Goal: Task Accomplishment & Management: Manage account settings

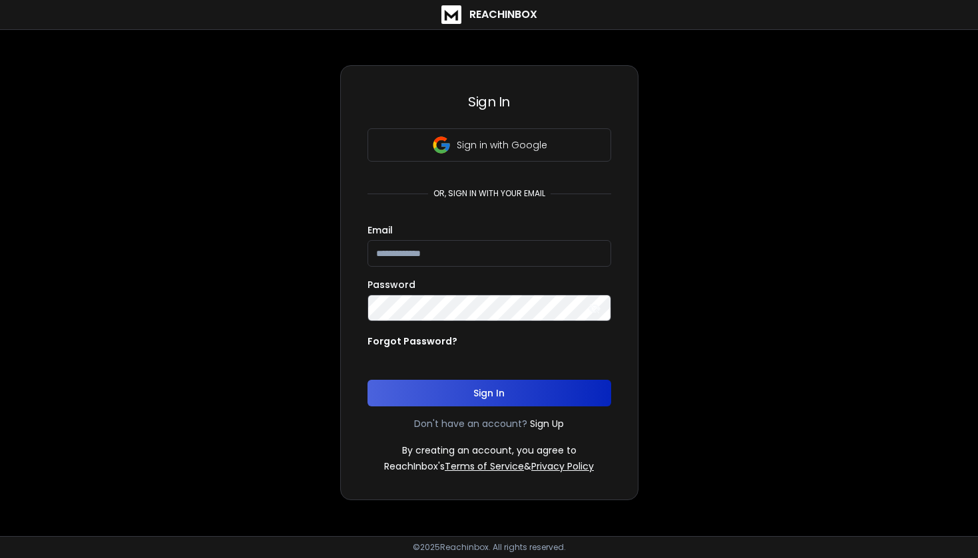
type input "**********"
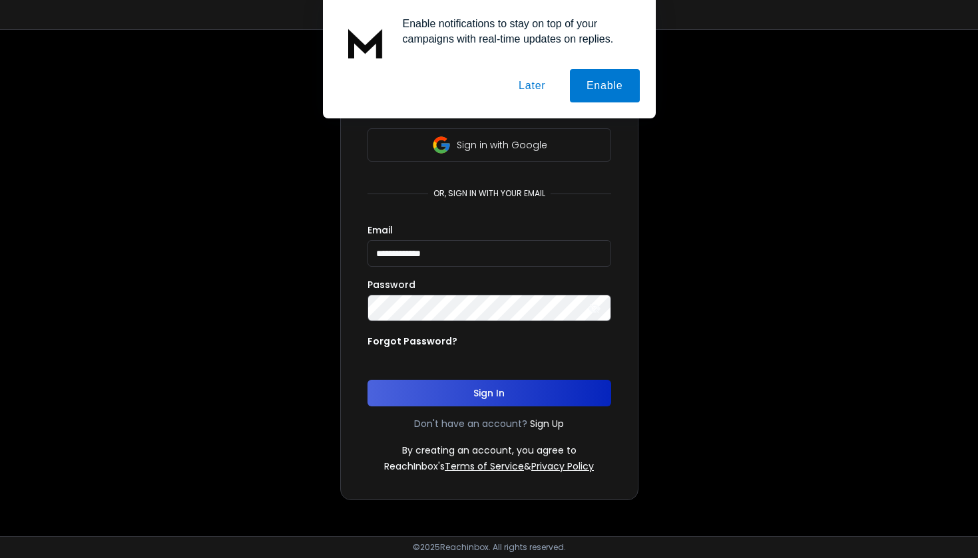
click at [489, 393] on button "Sign In" at bounding box center [489, 393] width 244 height 27
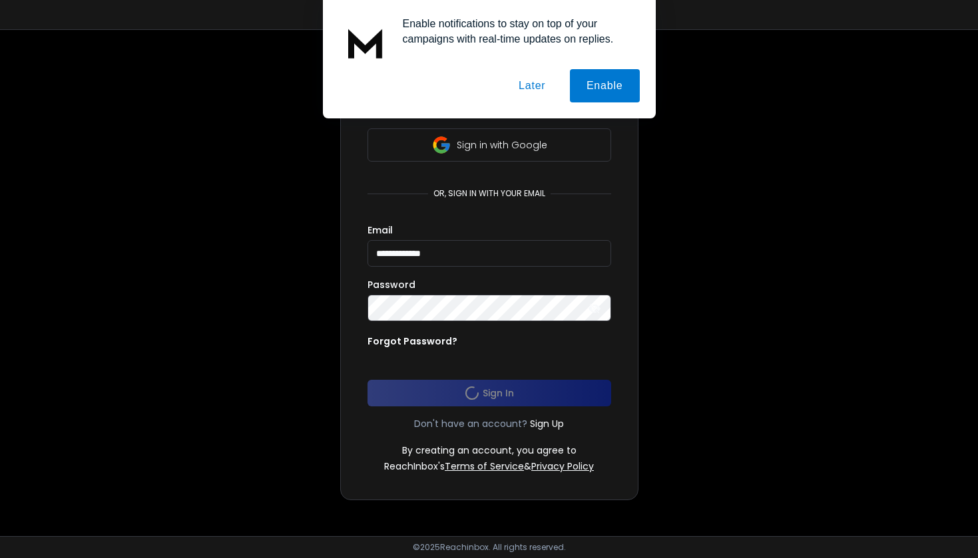
click at [526, 90] on button "Later" at bounding box center [532, 85] width 60 height 33
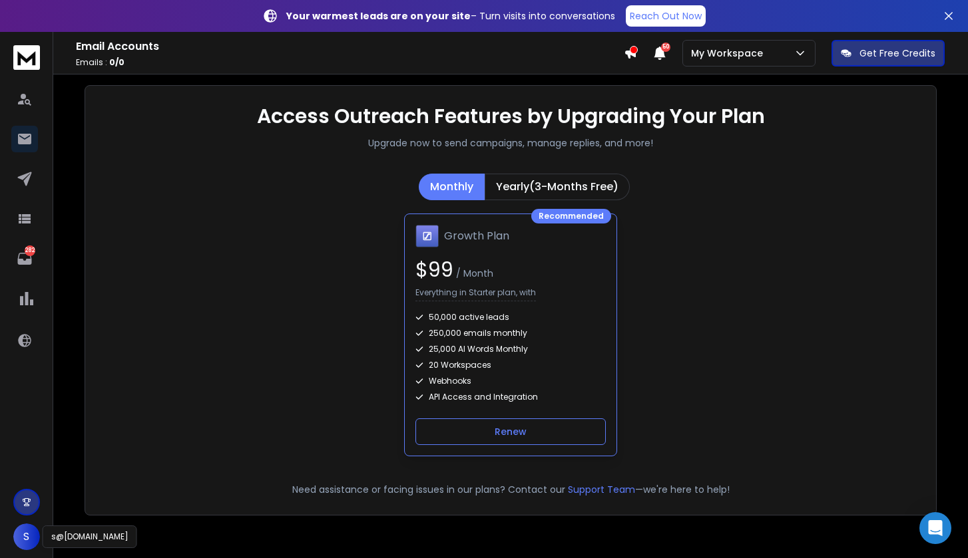
click at [26, 534] on span "S" at bounding box center [26, 537] width 27 height 27
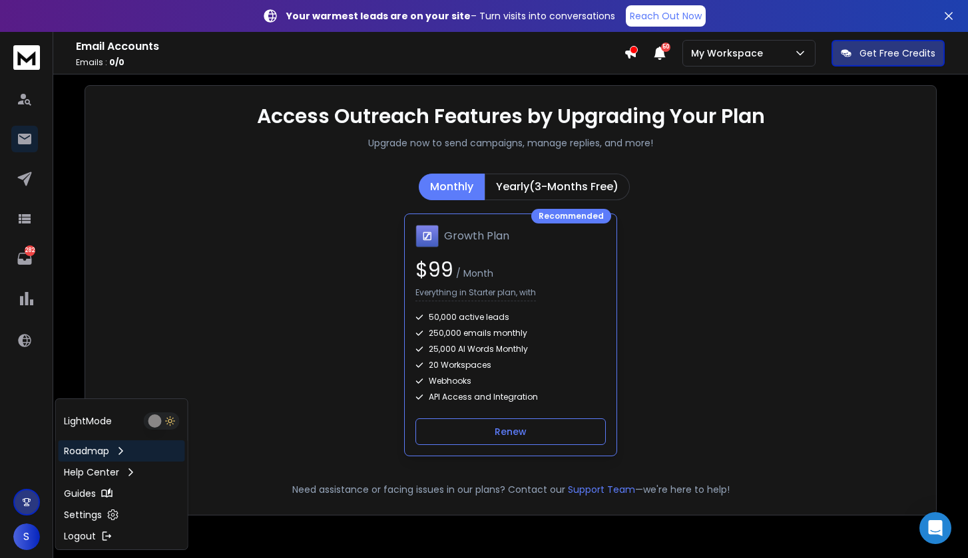
click at [130, 302] on div "Recommended Growth Plan $ 99 / Month Everything in Starter plan, with 50,000 ac…" at bounding box center [510, 342] width 813 height 256
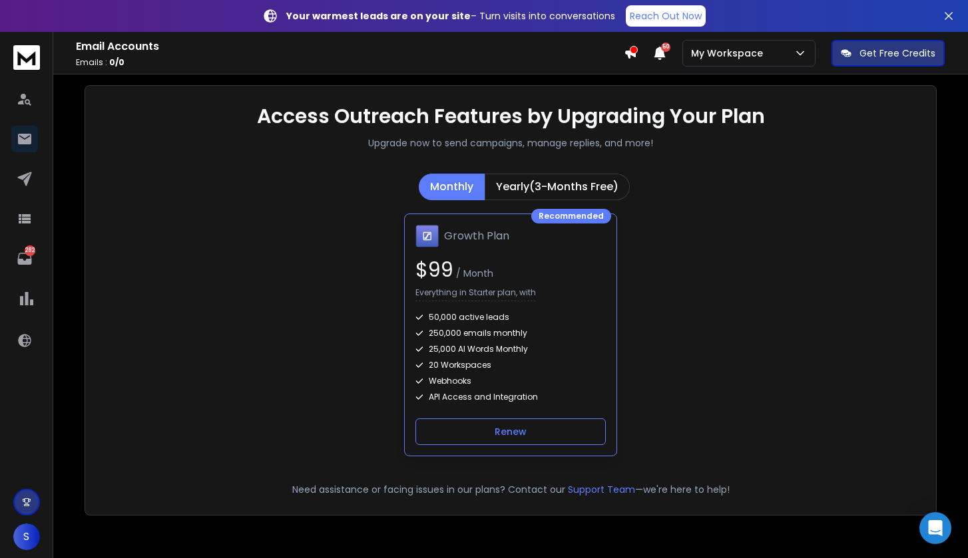
click at [952, 18] on icon at bounding box center [949, 16] width 12 height 12
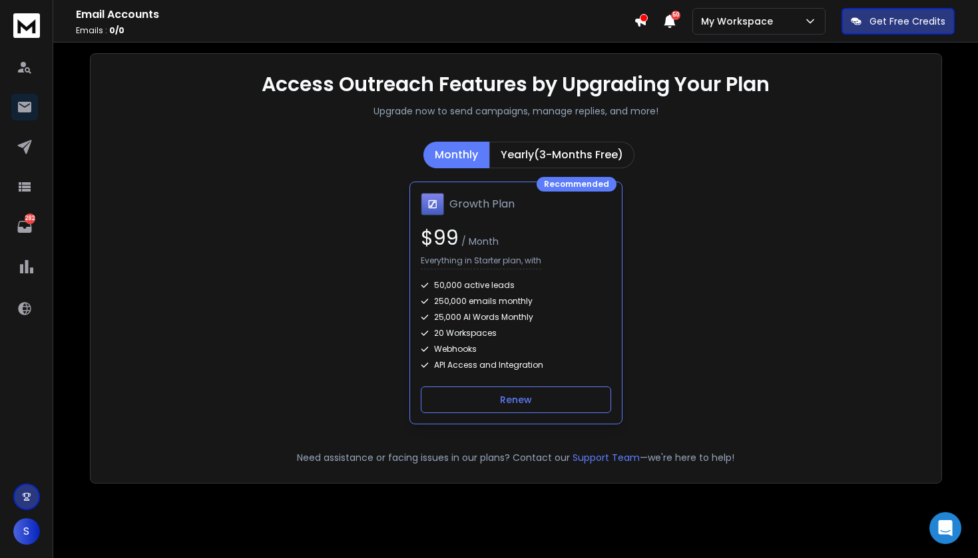
click at [519, 267] on p "Everything in Starter plan, with" at bounding box center [481, 263] width 120 height 14
click at [520, 264] on p "Everything in Starter plan, with" at bounding box center [481, 263] width 120 height 14
click at [809, 23] on icon "button" at bounding box center [809, 21] width 13 height 13
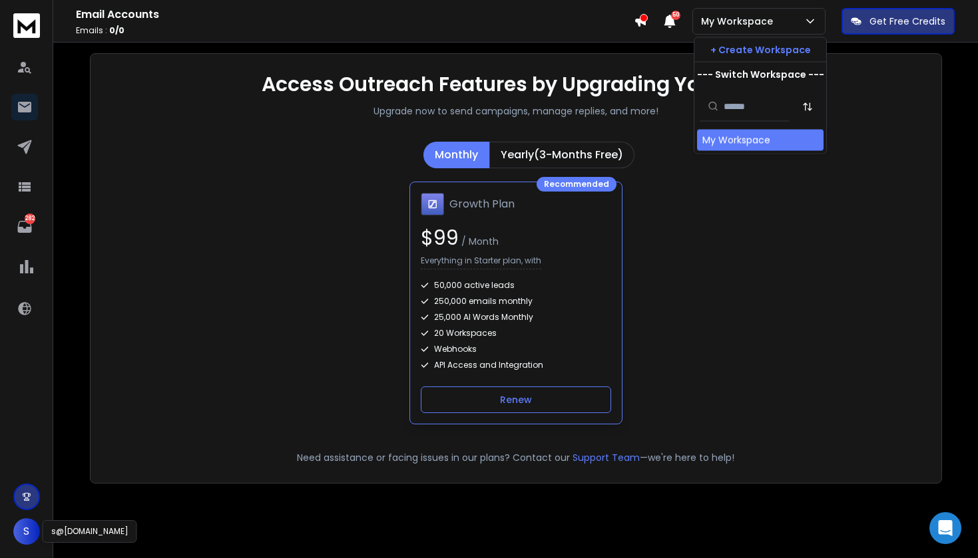
click at [25, 532] on span "S" at bounding box center [26, 532] width 27 height 27
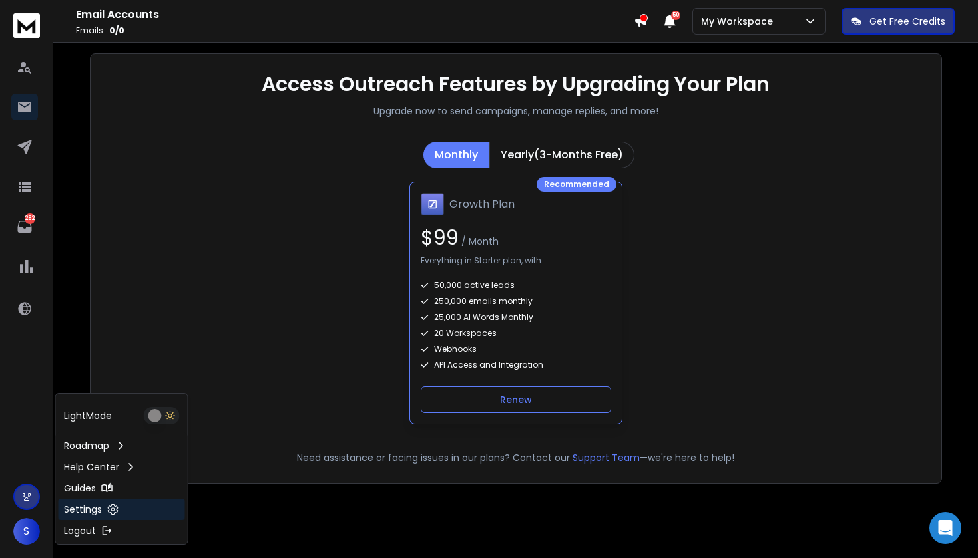
click at [90, 507] on p "Settings" at bounding box center [83, 509] width 38 height 13
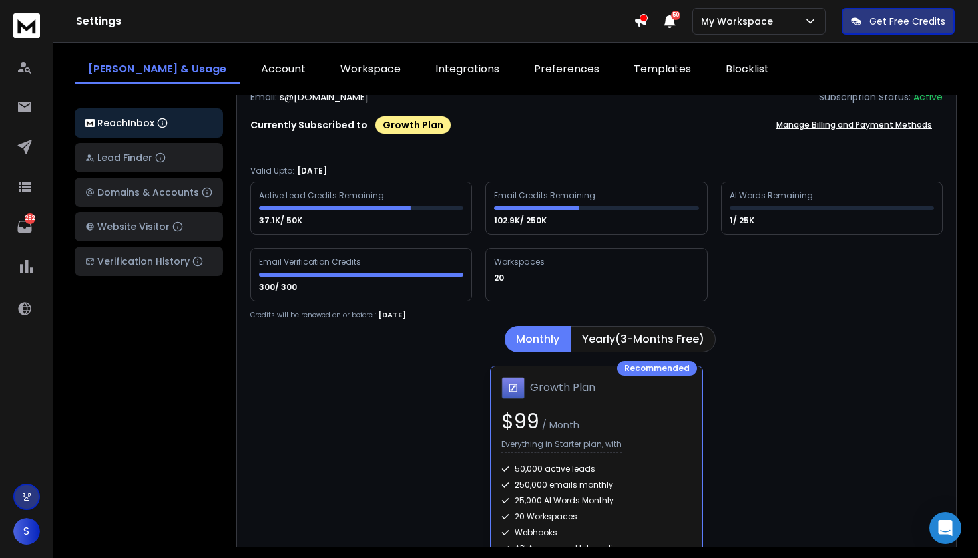
scroll to position [81, 0]
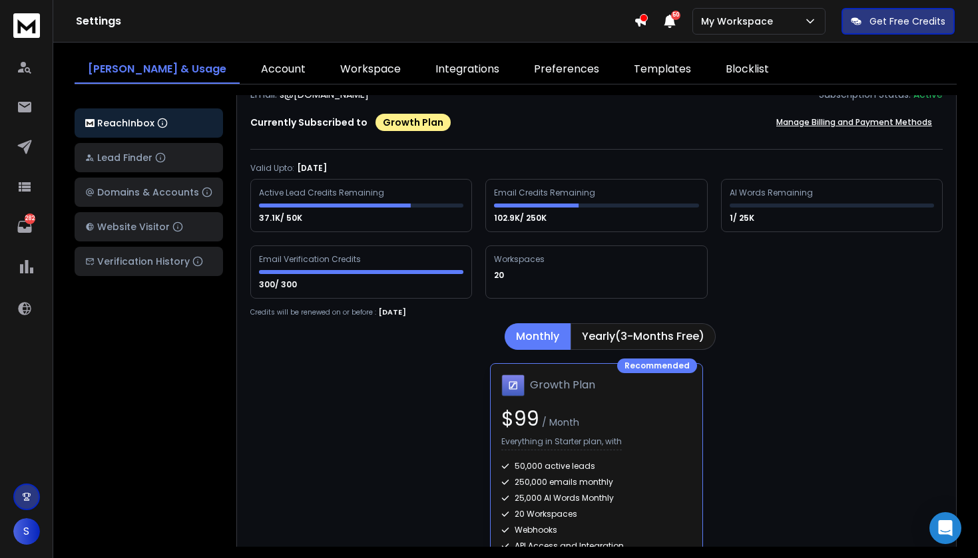
click at [163, 164] on button "Lead Finder" at bounding box center [149, 157] width 148 height 29
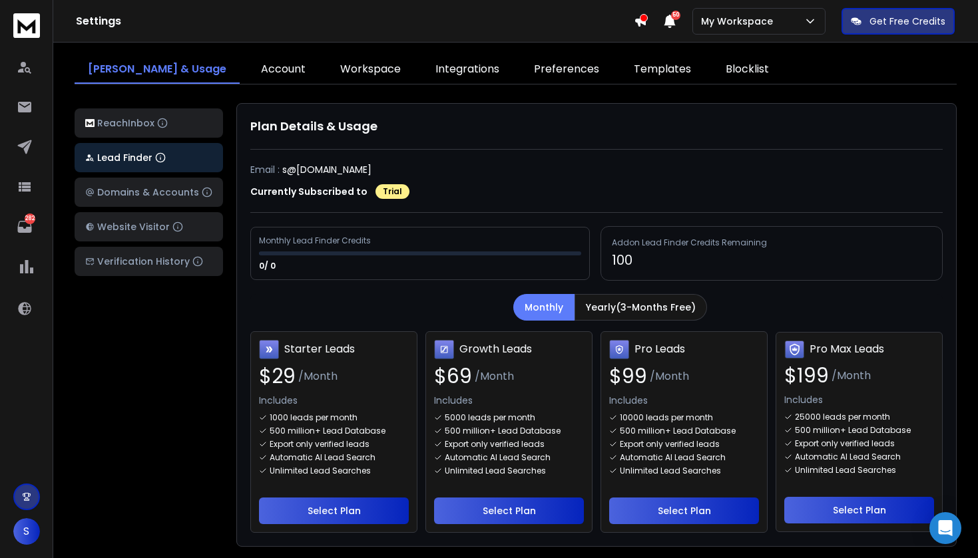
click at [136, 192] on button "Domains & Accounts" at bounding box center [149, 192] width 148 height 29
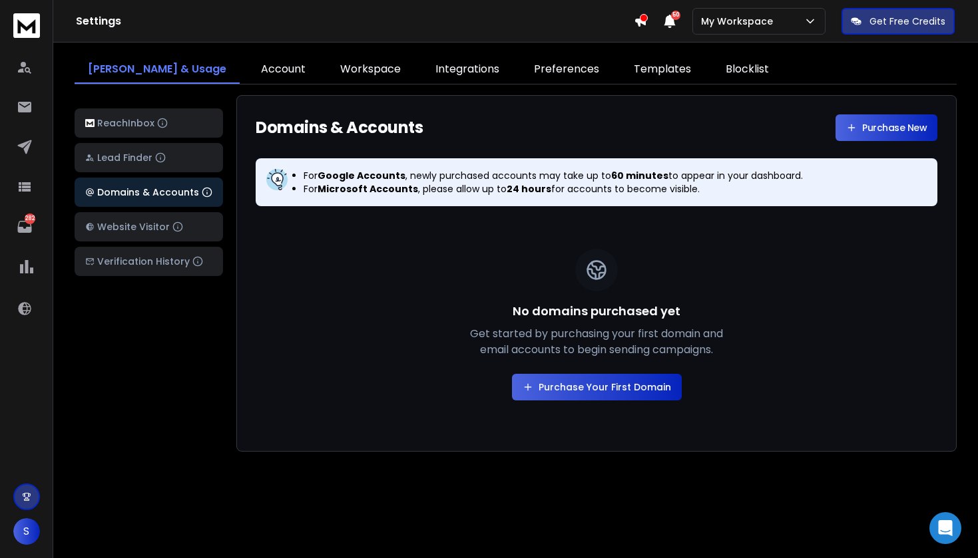
click at [126, 118] on button "ReachInbox" at bounding box center [149, 122] width 148 height 29
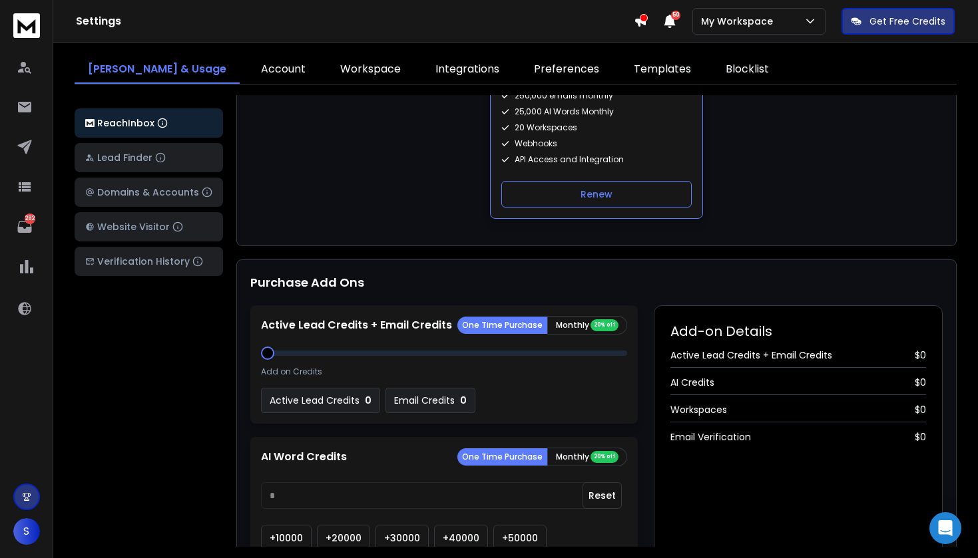
scroll to position [342, 0]
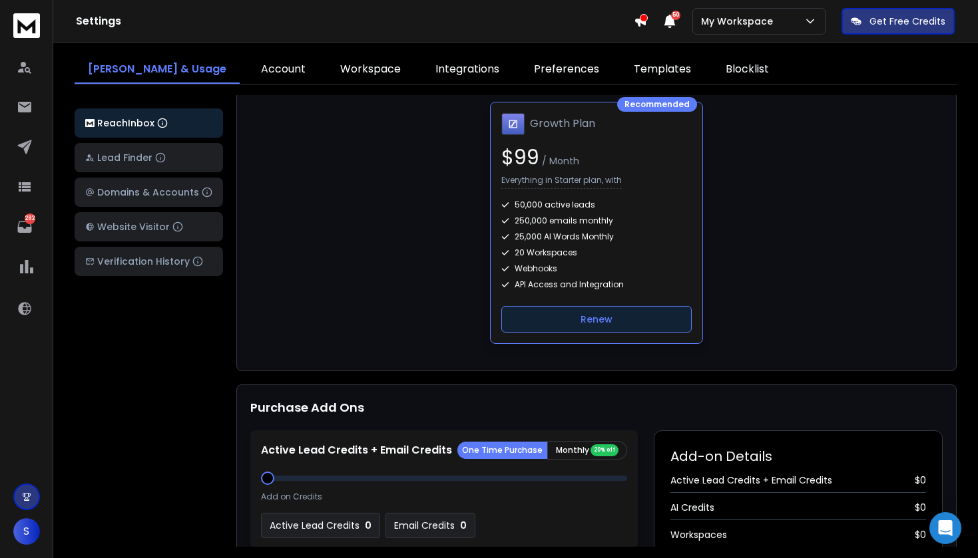
click at [598, 315] on button "Renew" at bounding box center [596, 319] width 190 height 27
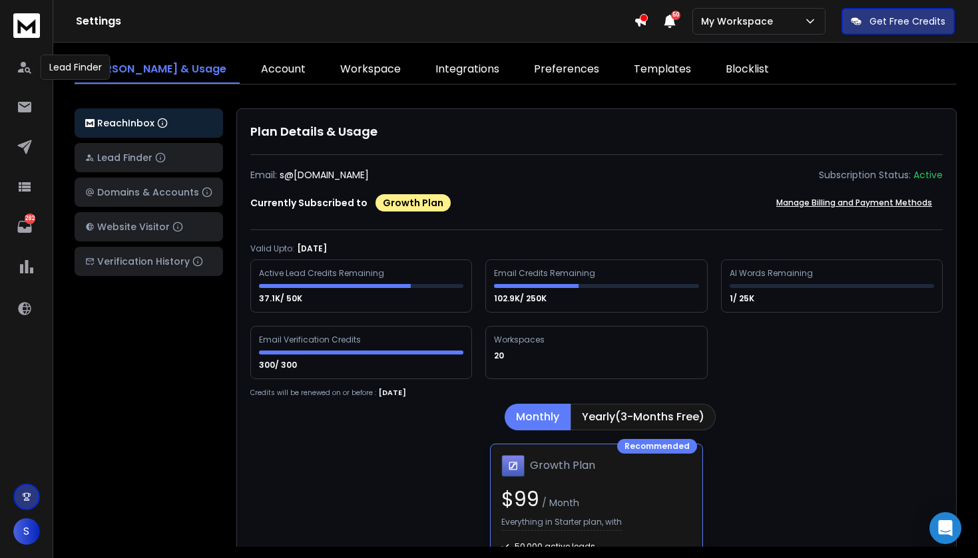
click at [27, 19] on img at bounding box center [26, 25] width 27 height 25
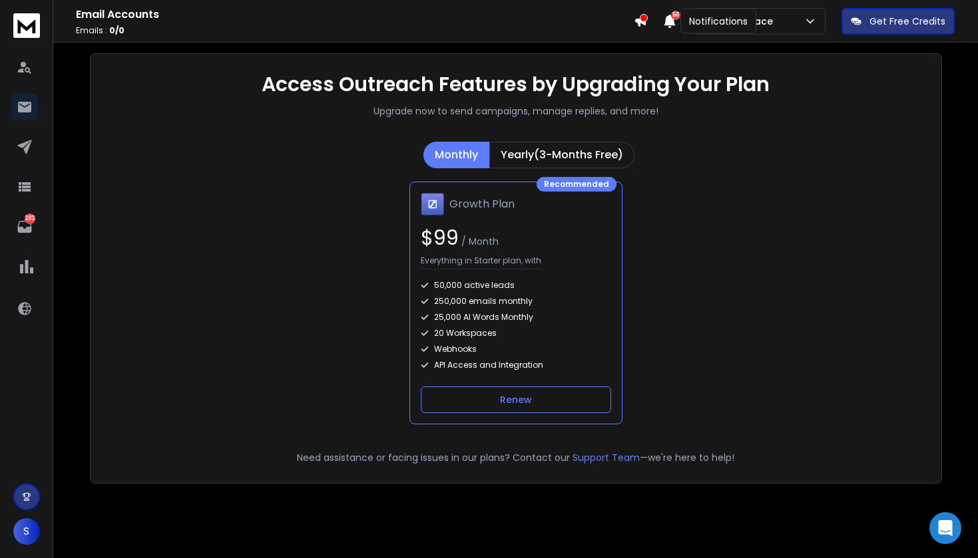
click at [668, 23] on icon at bounding box center [670, 20] width 12 height 13
click at [501, 391] on button "Renew" at bounding box center [516, 400] width 190 height 27
click at [265, 182] on div "Recommended Growth Plan $ 99 / Month Everything in Starter plan, with 50,000 ac…" at bounding box center [515, 310] width 813 height 256
click at [15, 105] on link at bounding box center [24, 107] width 27 height 27
click at [21, 154] on icon at bounding box center [25, 147] width 16 height 16
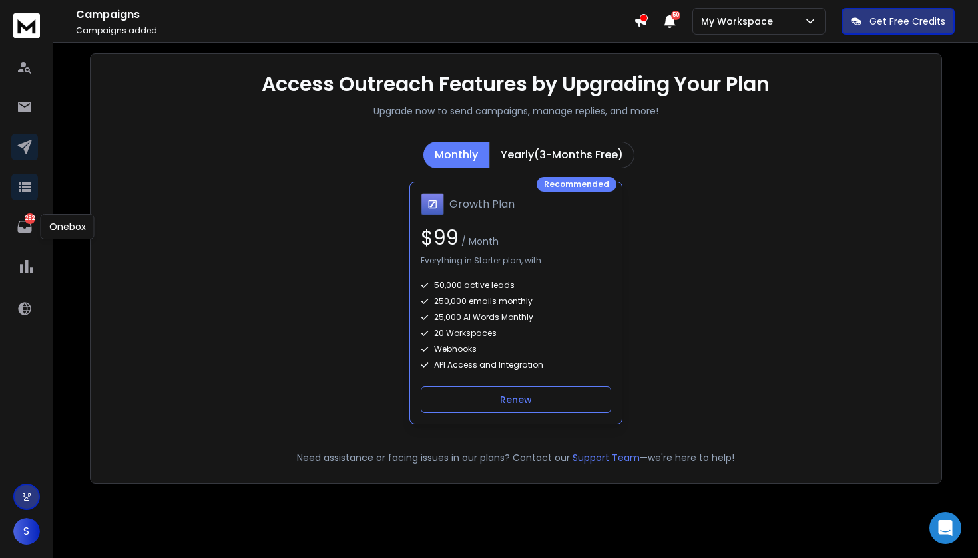
click at [23, 199] on link at bounding box center [24, 187] width 27 height 27
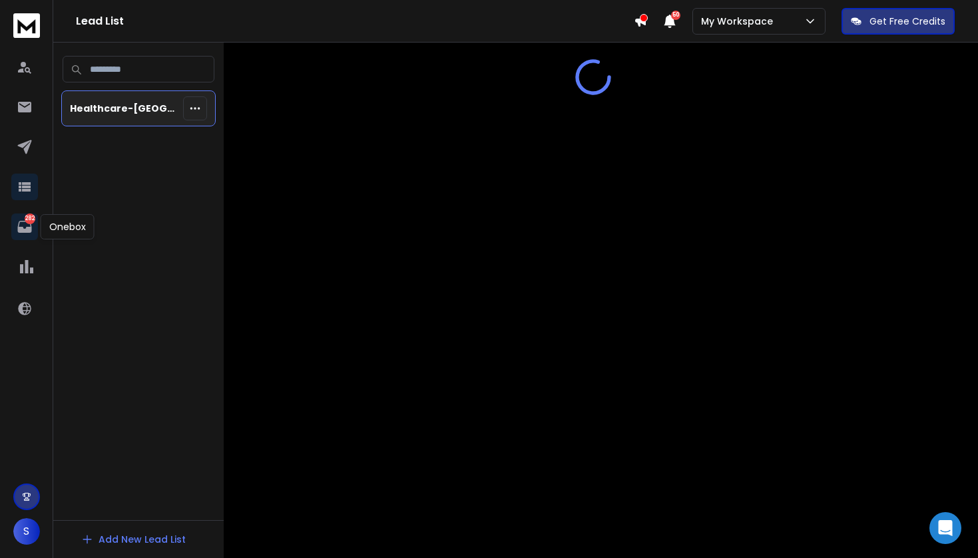
click at [22, 234] on icon at bounding box center [25, 227] width 16 height 16
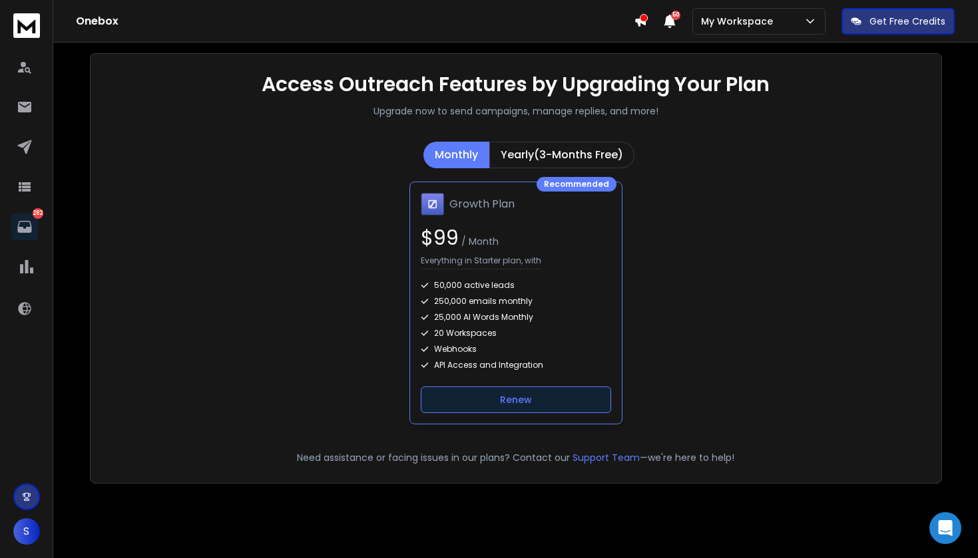
click at [512, 401] on button "Renew" at bounding box center [516, 400] width 190 height 27
click at [530, 394] on button "Renew" at bounding box center [516, 400] width 190 height 27
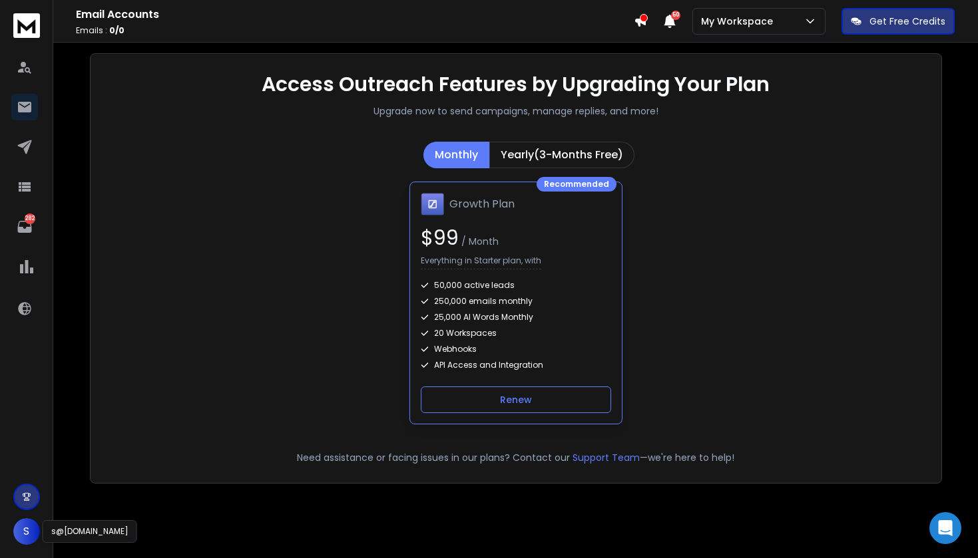
click at [28, 529] on span "S" at bounding box center [26, 532] width 27 height 27
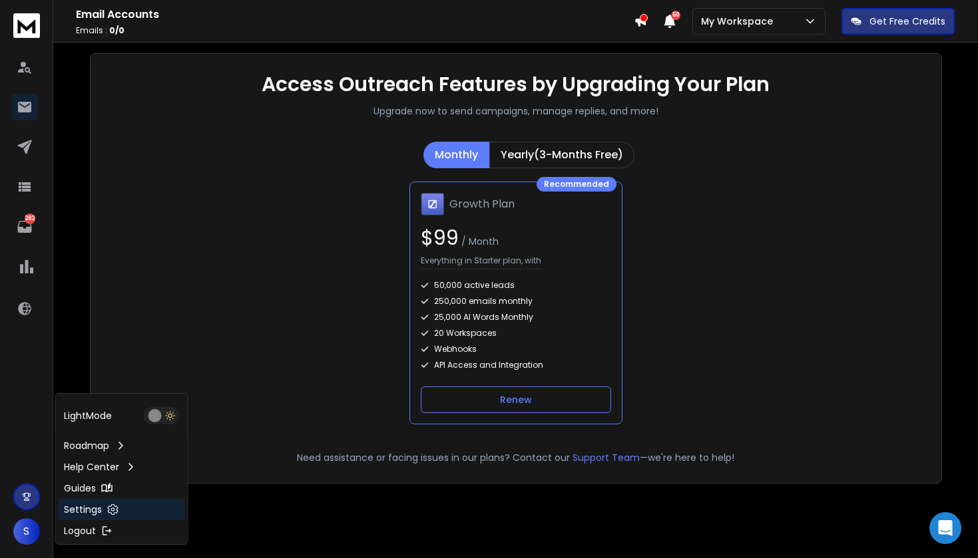
click at [89, 504] on p "Settings" at bounding box center [83, 509] width 38 height 13
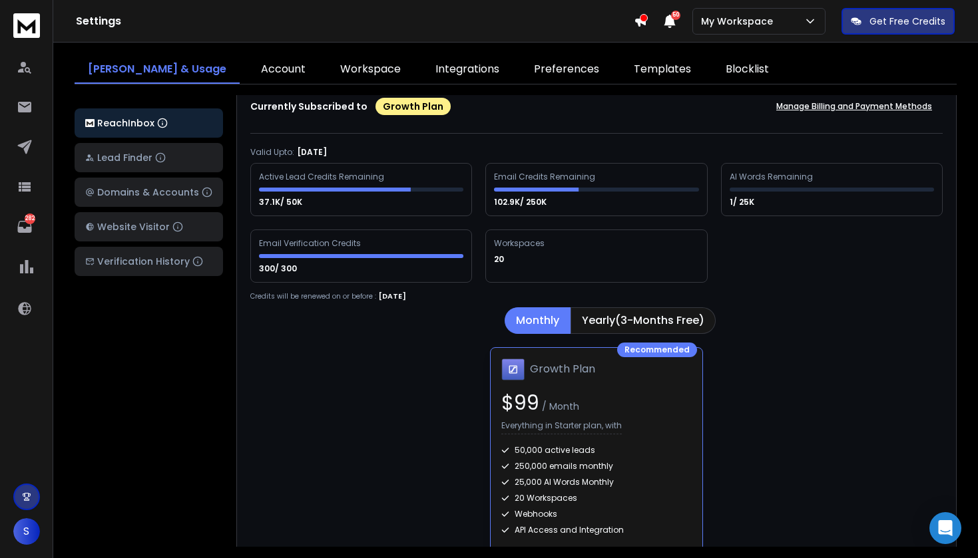
scroll to position [98, 0]
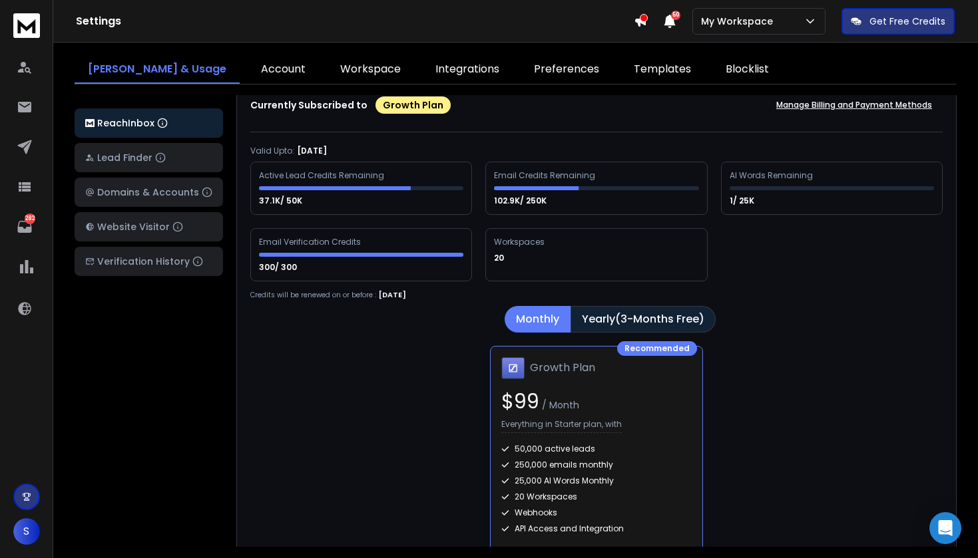
click at [642, 316] on button "Yearly(3-Months Free)" at bounding box center [642, 319] width 145 height 27
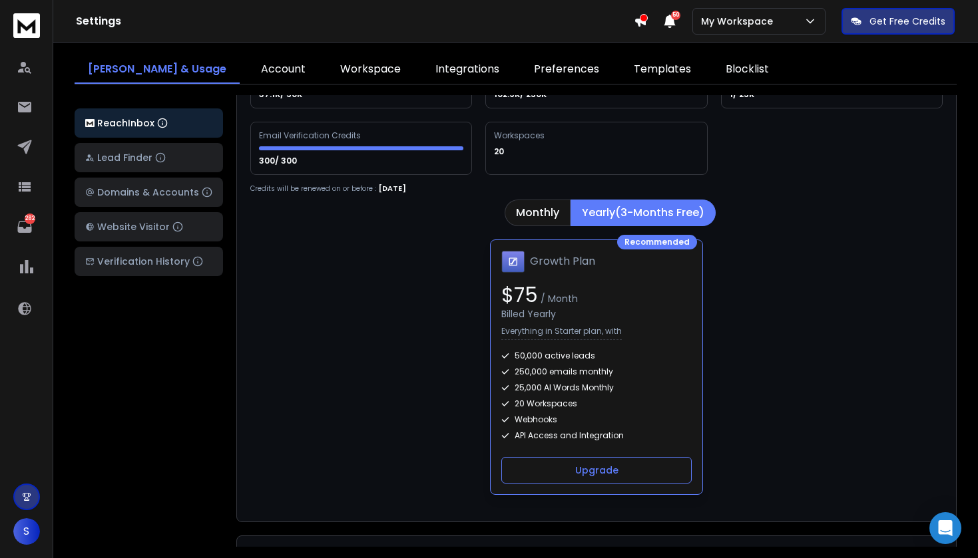
scroll to position [196, 0]
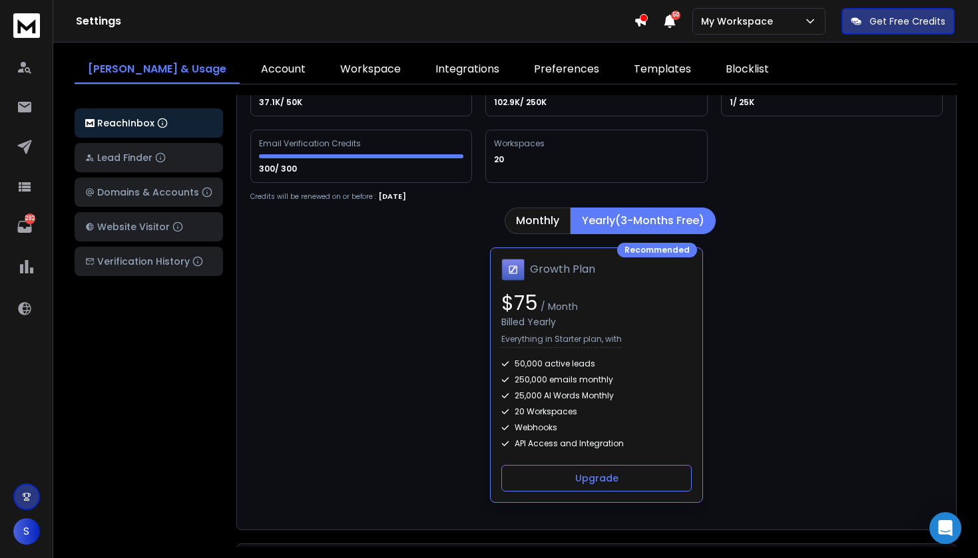
click at [561, 338] on p "Everything in Starter plan, with" at bounding box center [561, 341] width 120 height 14
click at [519, 224] on button "Monthly" at bounding box center [538, 221] width 66 height 27
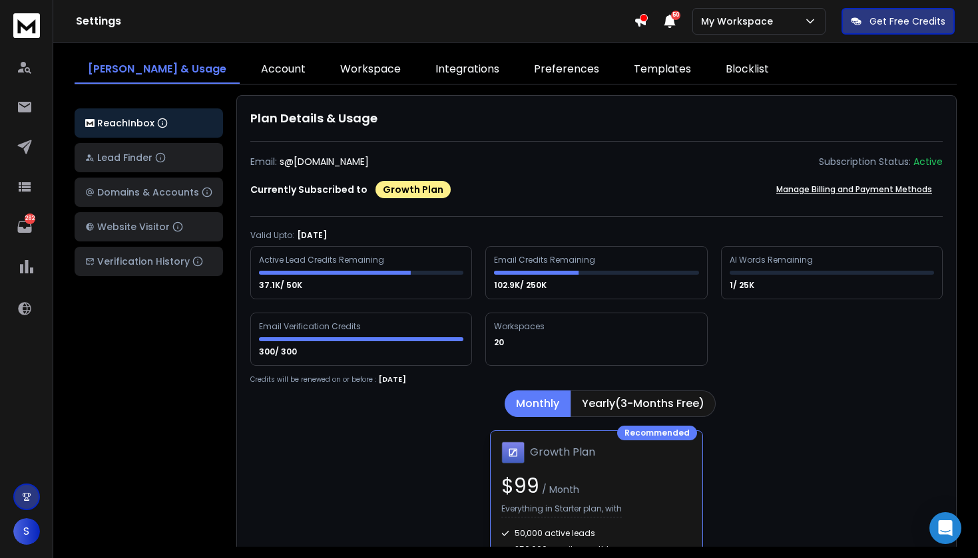
scroll to position [5, 0]
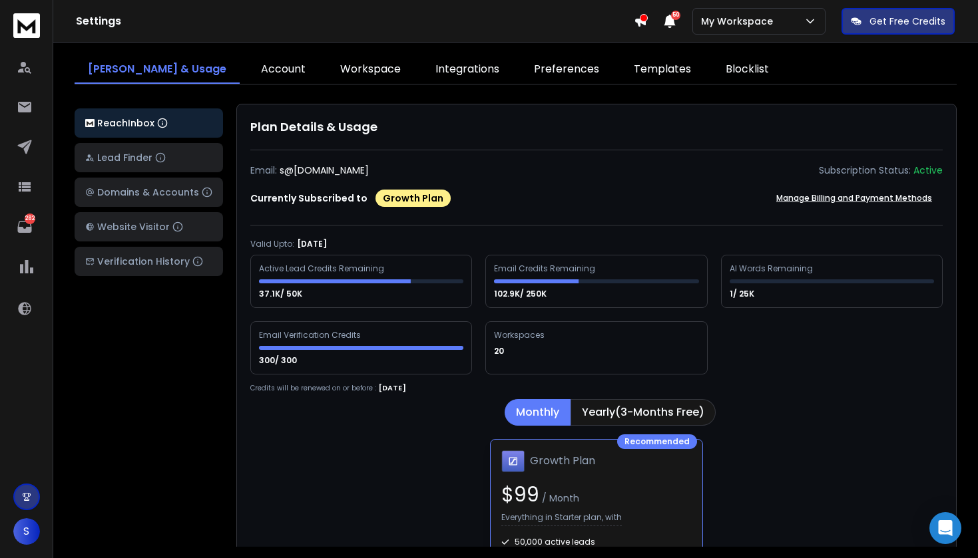
click at [839, 196] on p "Manage Billing and Payment Methods" at bounding box center [854, 198] width 156 height 11
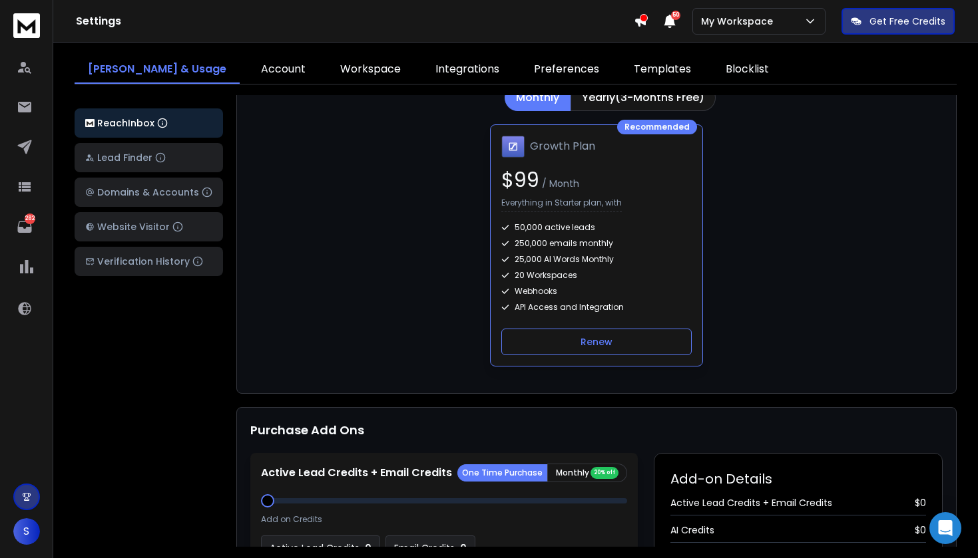
scroll to position [271, 0]
